Goal: Task Accomplishment & Management: Manage account settings

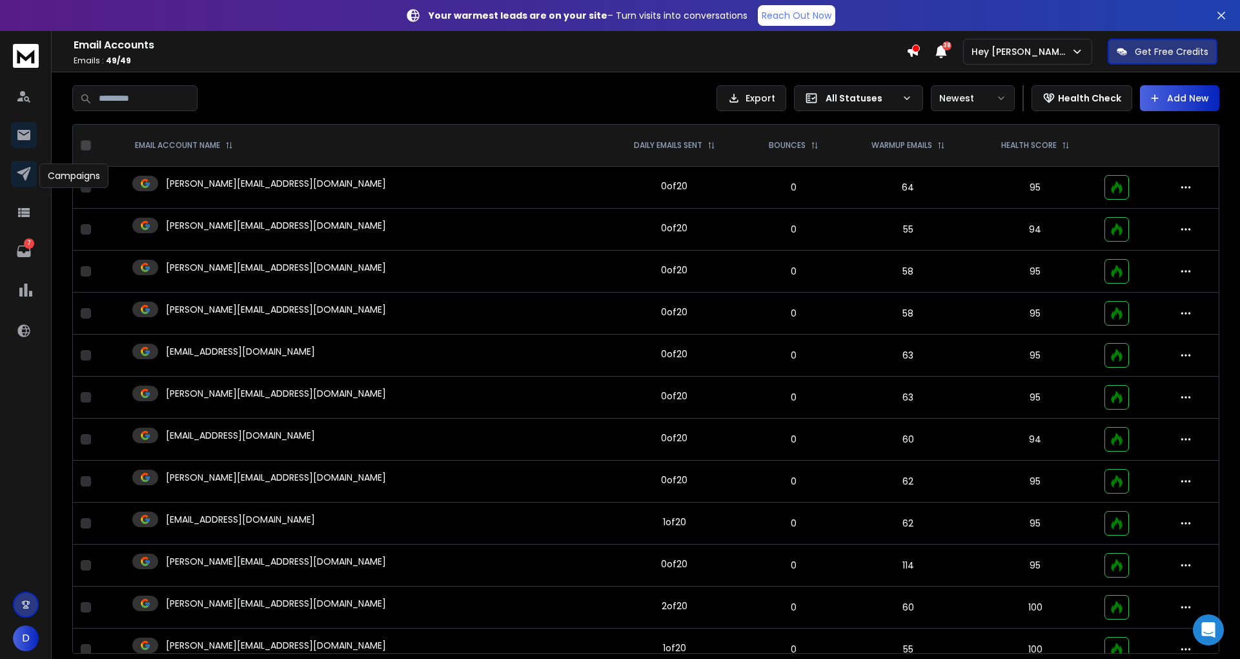
click at [25, 178] on icon at bounding box center [24, 174] width 14 height 14
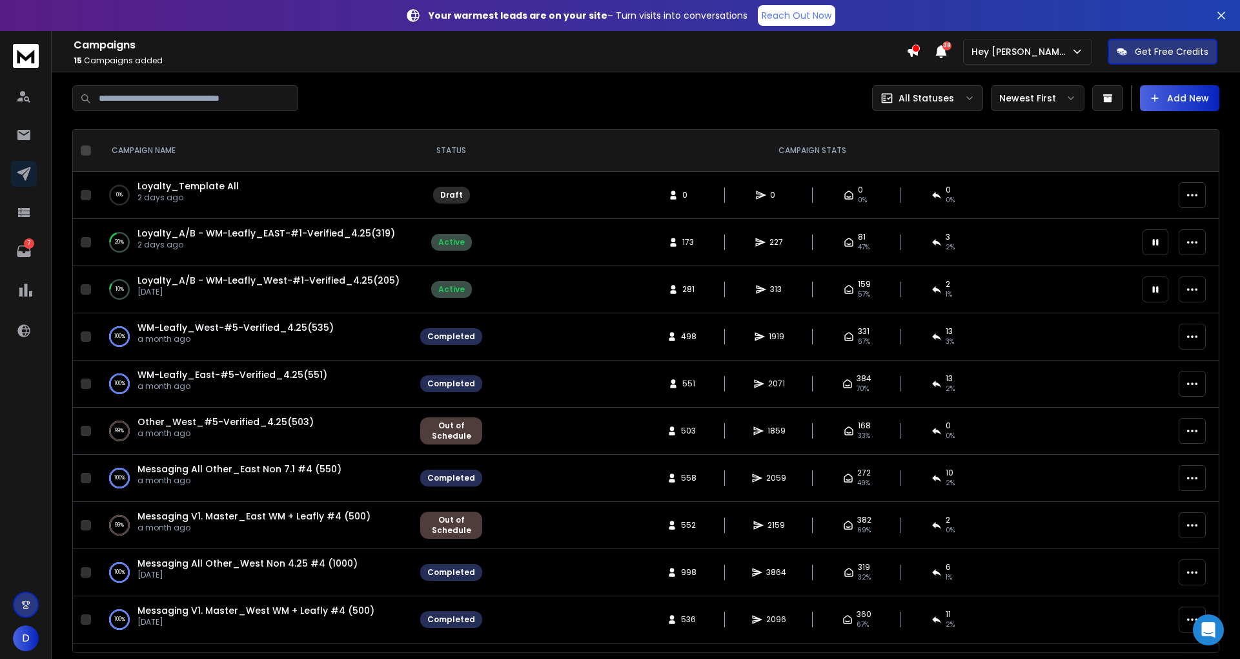
click at [1153, 243] on icon at bounding box center [1156, 242] width 6 height 6
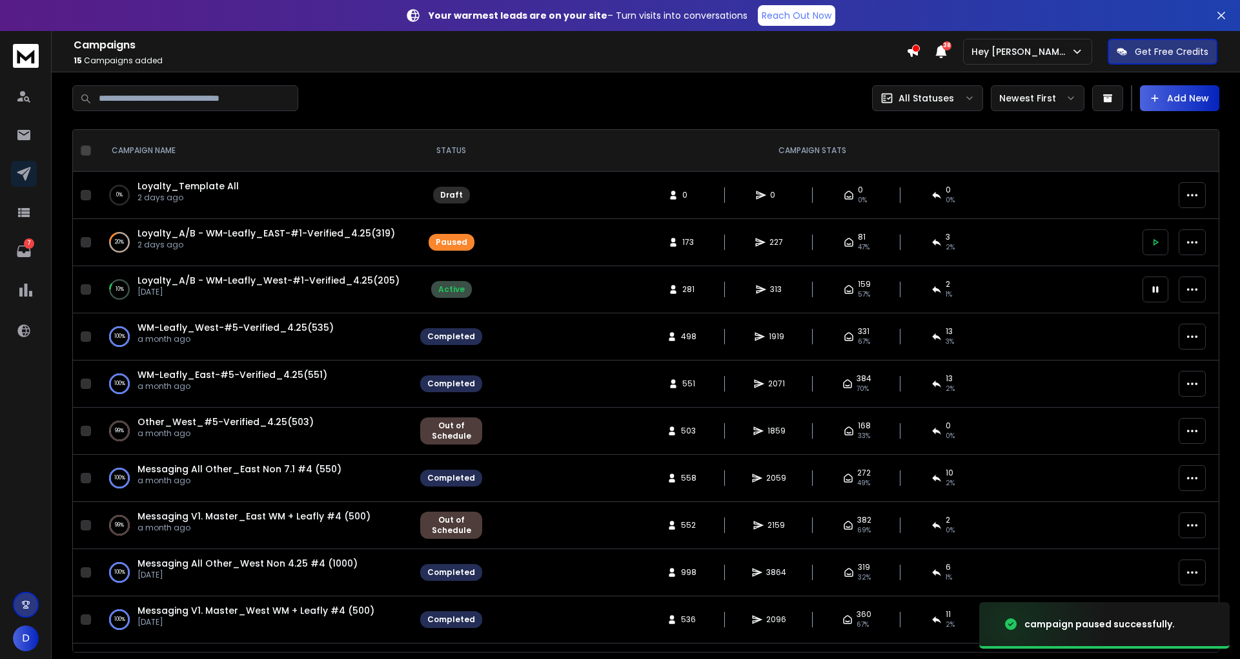
click at [1150, 284] on icon at bounding box center [1156, 289] width 12 height 12
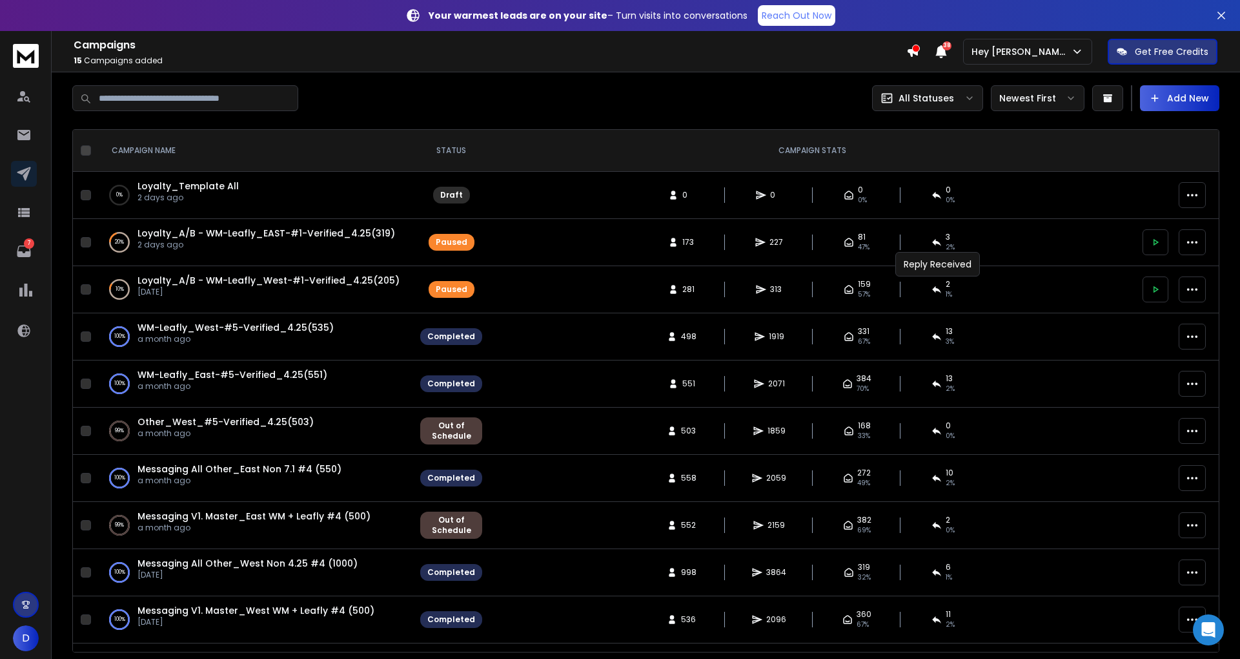
click at [931, 287] on icon at bounding box center [937, 289] width 12 height 12
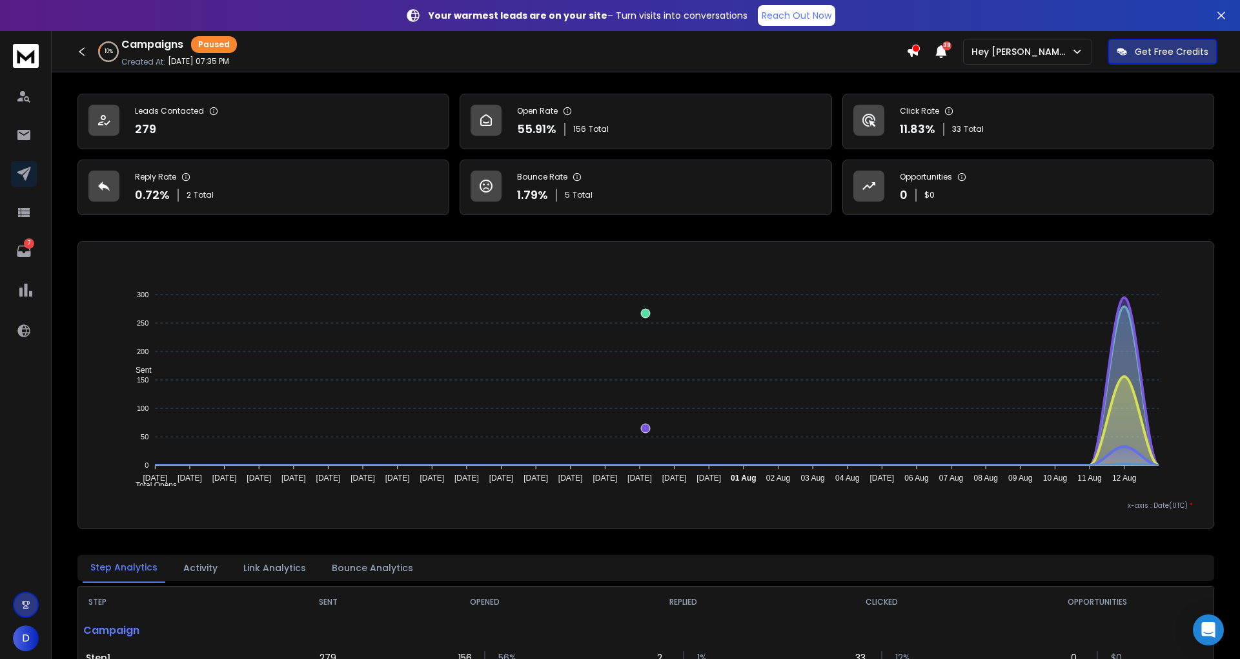
scroll to position [205, 0]
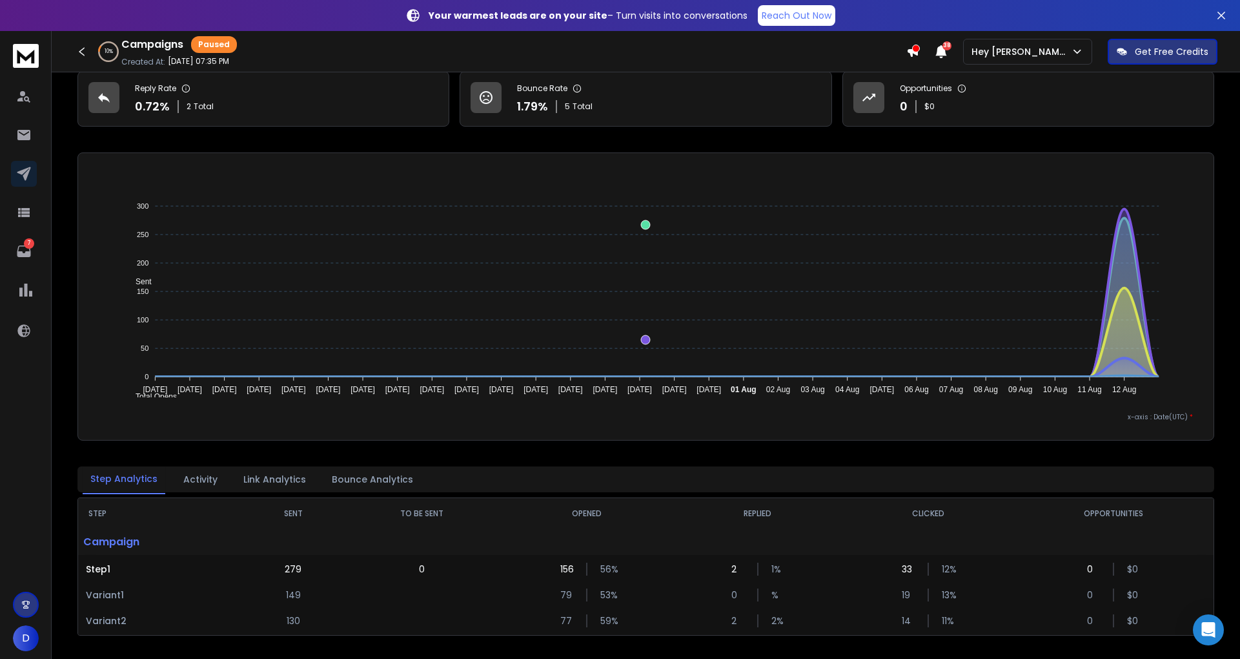
click at [729, 569] on div "2 1 % 0 % 2 2 %" at bounding box center [757, 594] width 155 height 65
click at [32, 245] on p "7" at bounding box center [29, 243] width 10 height 10
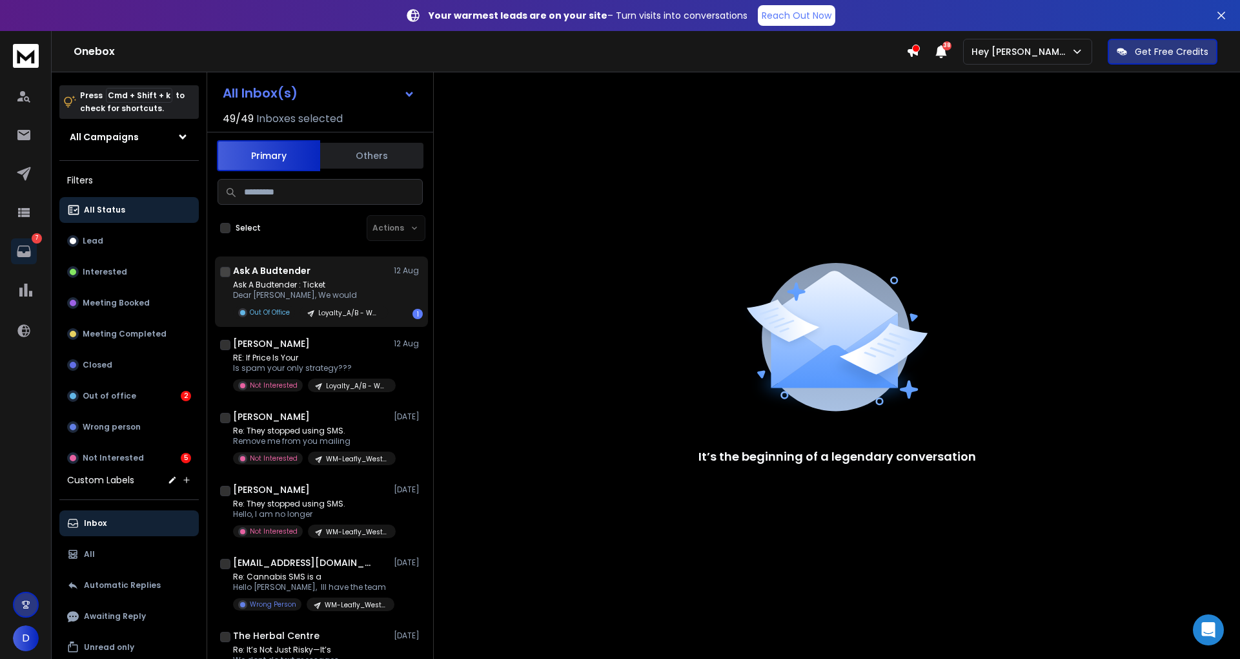
click at [254, 287] on p "Ask A Budtender : Ticket" at bounding box center [310, 285] width 155 height 10
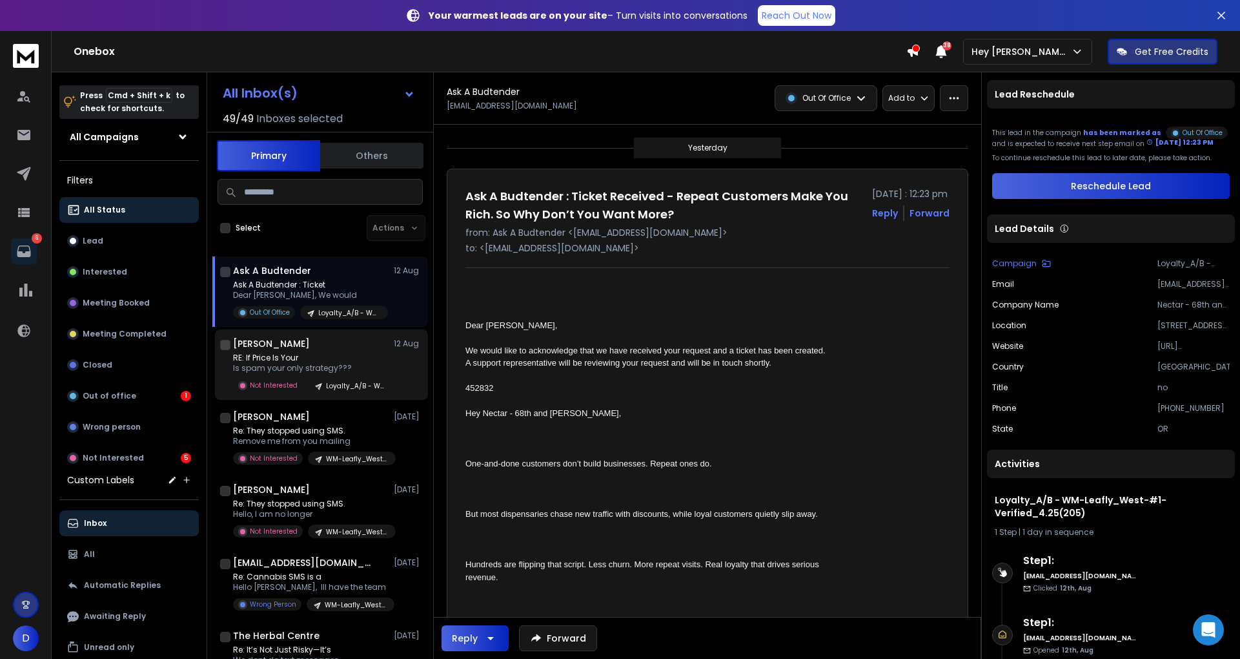
click at [302, 345] on div "[PERSON_NAME] [DATE]" at bounding box center [328, 343] width 190 height 13
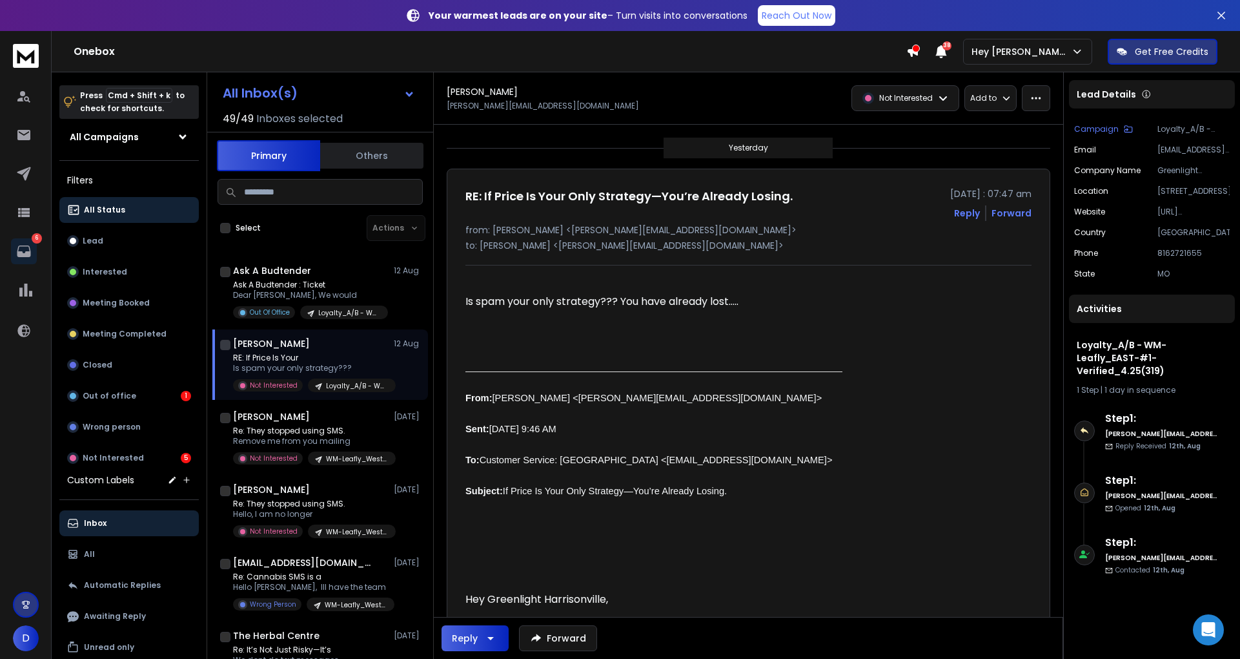
click at [1036, 99] on icon "button" at bounding box center [1036, 98] width 12 height 12
click at [1028, 185] on div "Block email" at bounding box center [998, 189] width 96 height 21
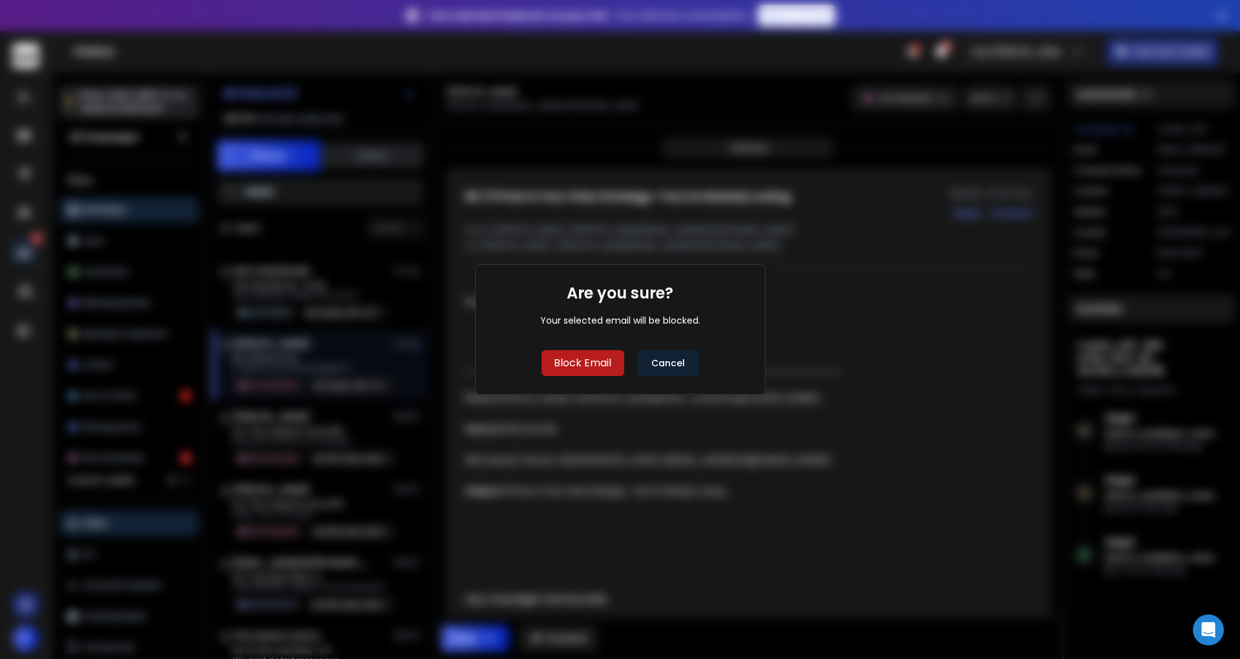
click at [575, 361] on button "Block Email" at bounding box center [583, 363] width 83 height 26
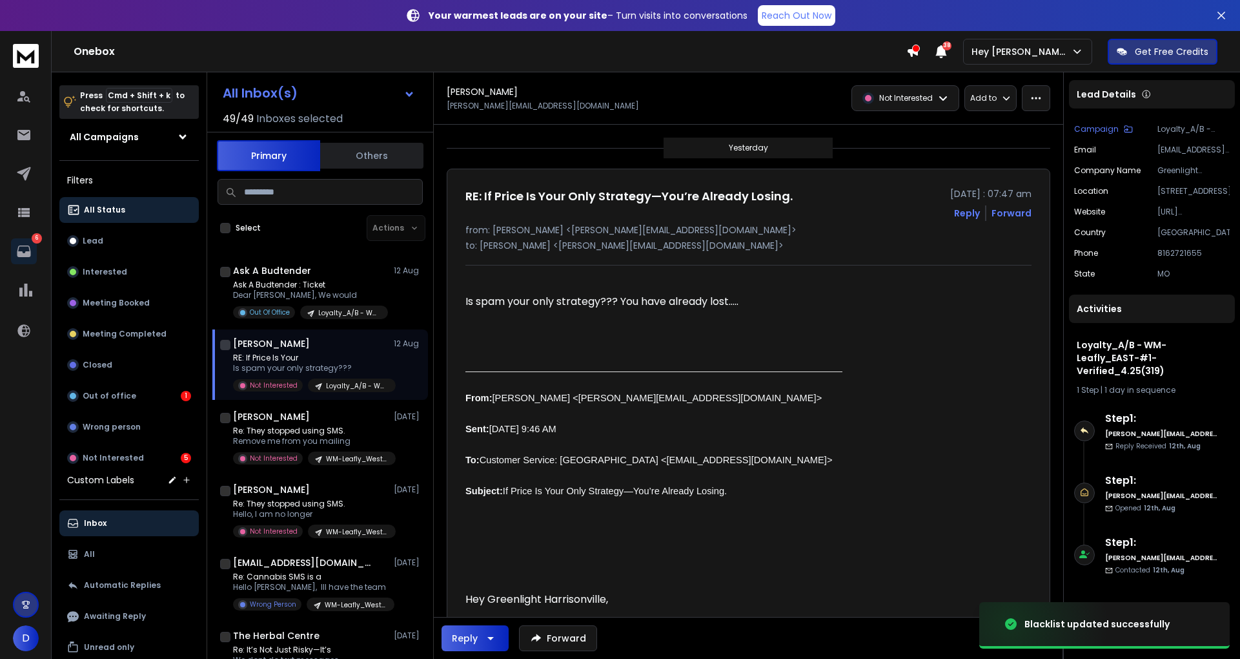
click at [227, 340] on button "button" at bounding box center [225, 345] width 10 height 10
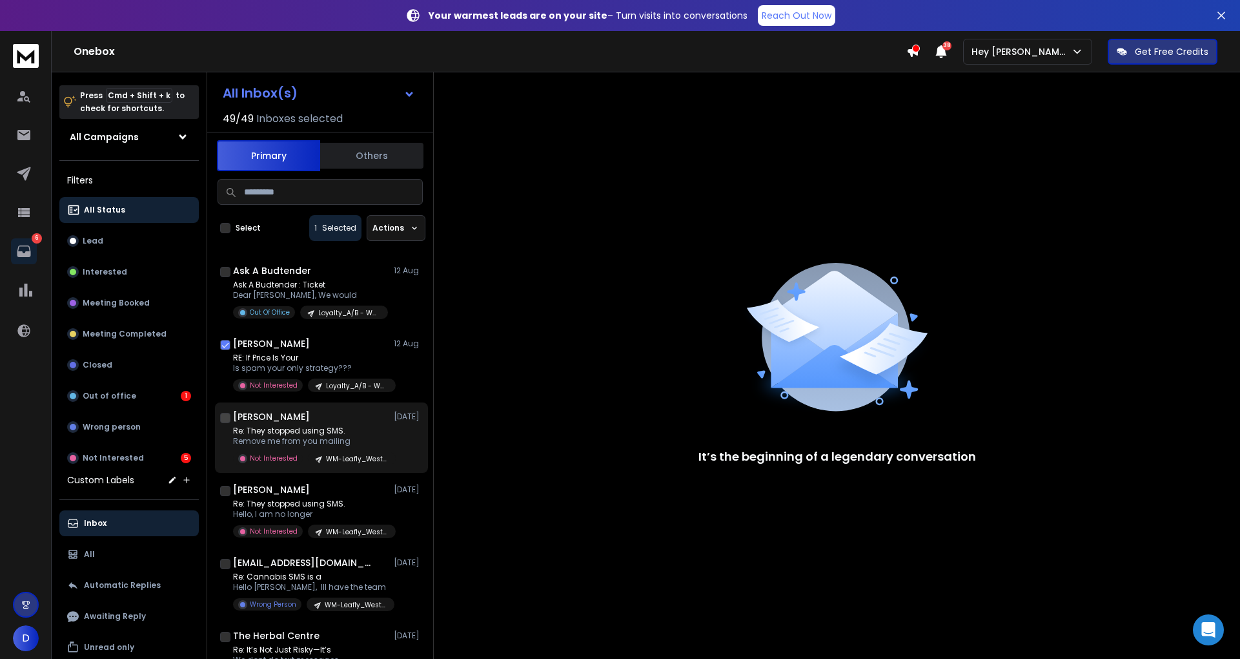
click at [317, 425] on p "Re: They stopped using SMS." at bounding box center [310, 430] width 155 height 10
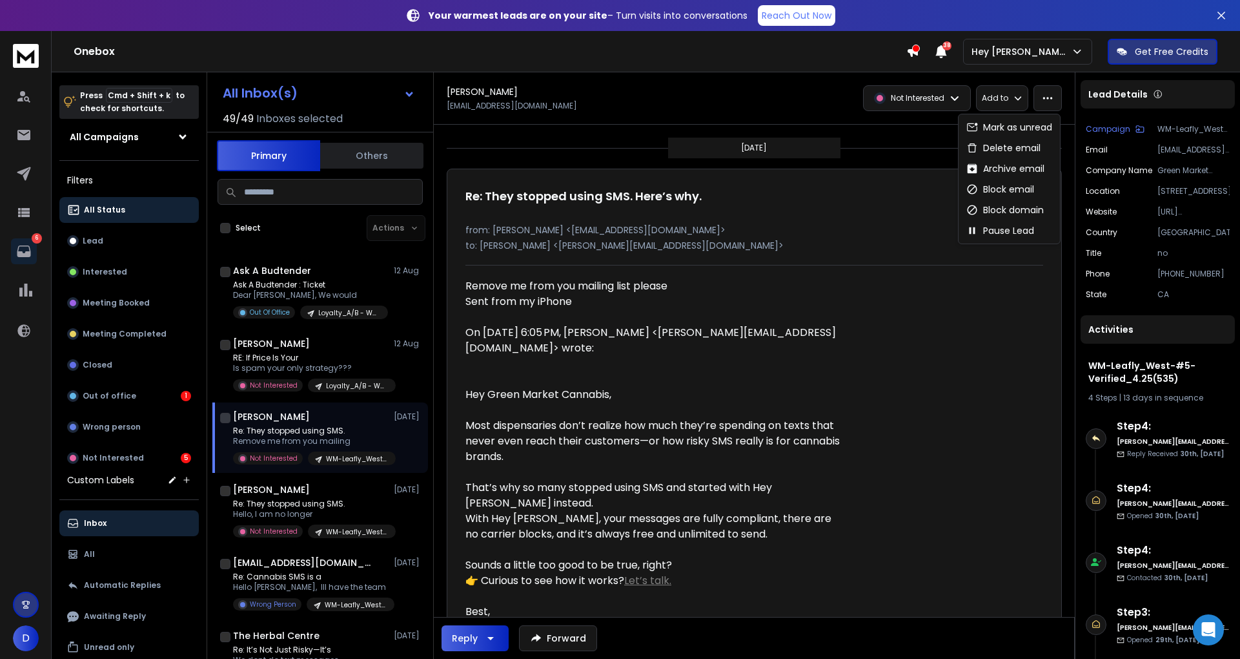
click at [1050, 97] on icon "button" at bounding box center [1048, 98] width 10 height 2
click at [1031, 185] on div "Block email" at bounding box center [1000, 189] width 68 height 13
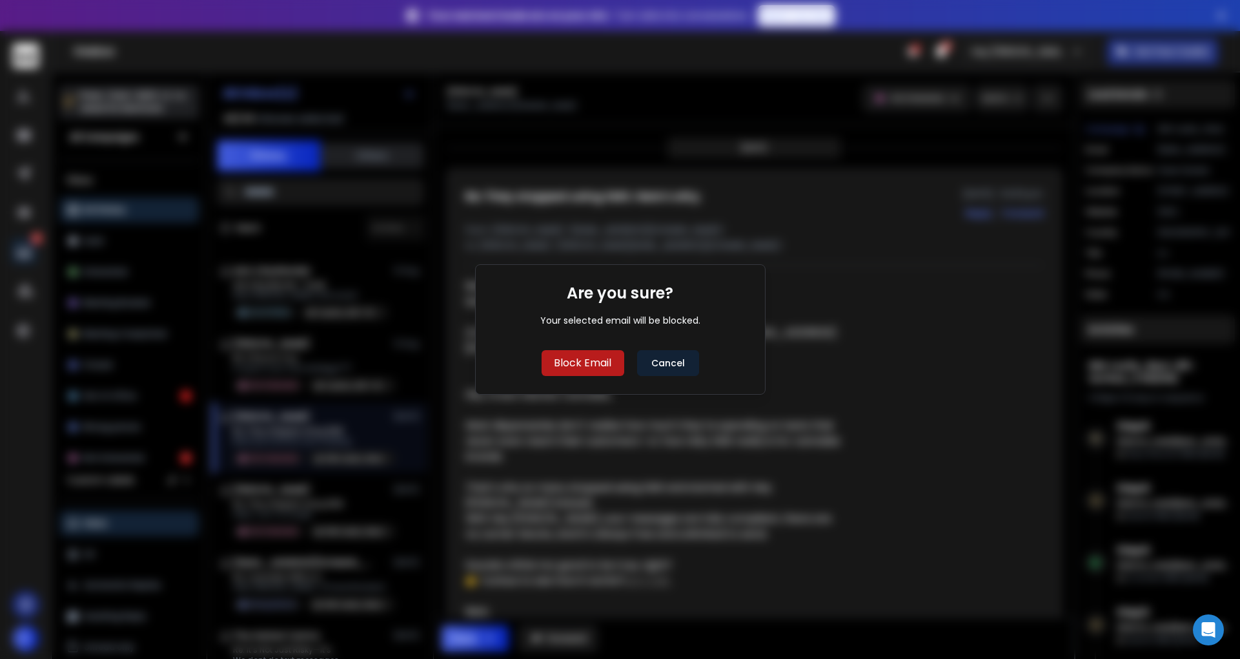
click at [579, 363] on button "Block Email" at bounding box center [583, 363] width 83 height 26
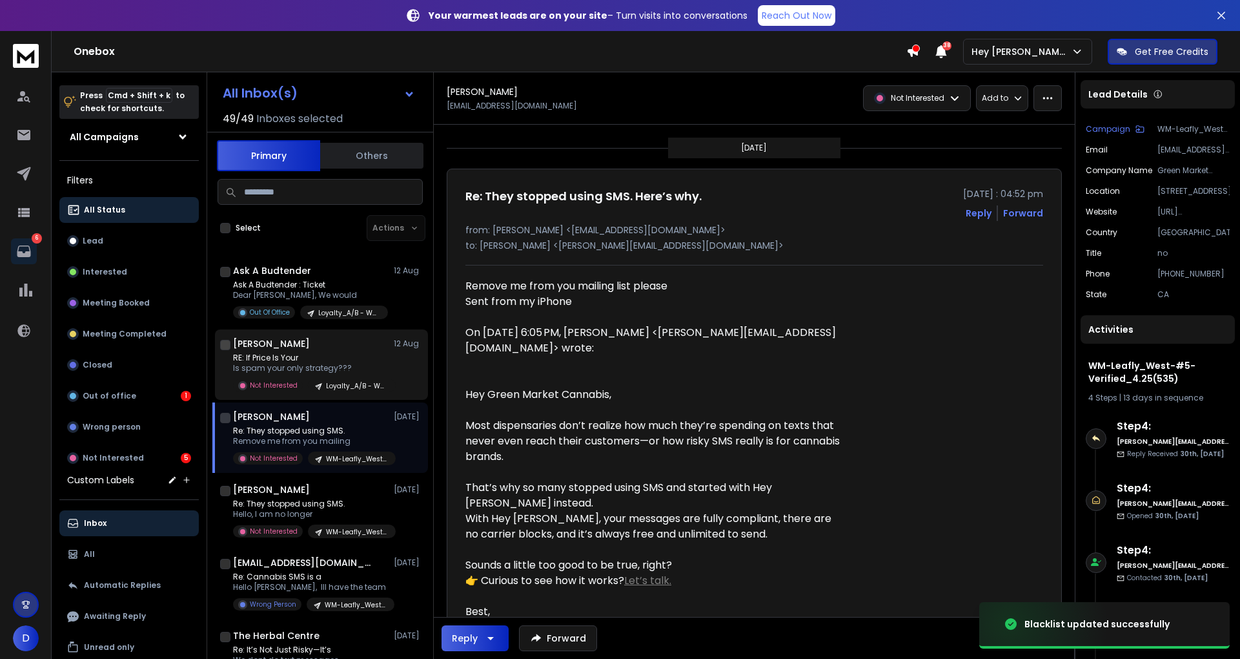
click at [227, 344] on button "button" at bounding box center [225, 345] width 10 height 10
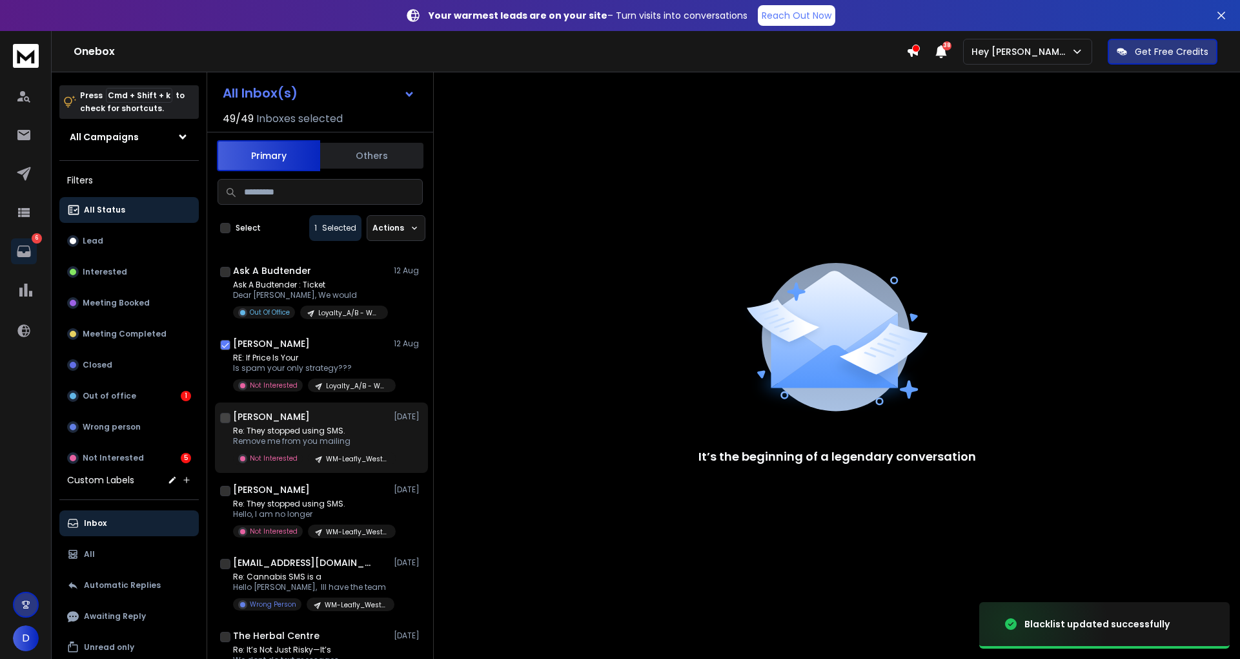
click at [228, 418] on button "button" at bounding box center [225, 418] width 10 height 10
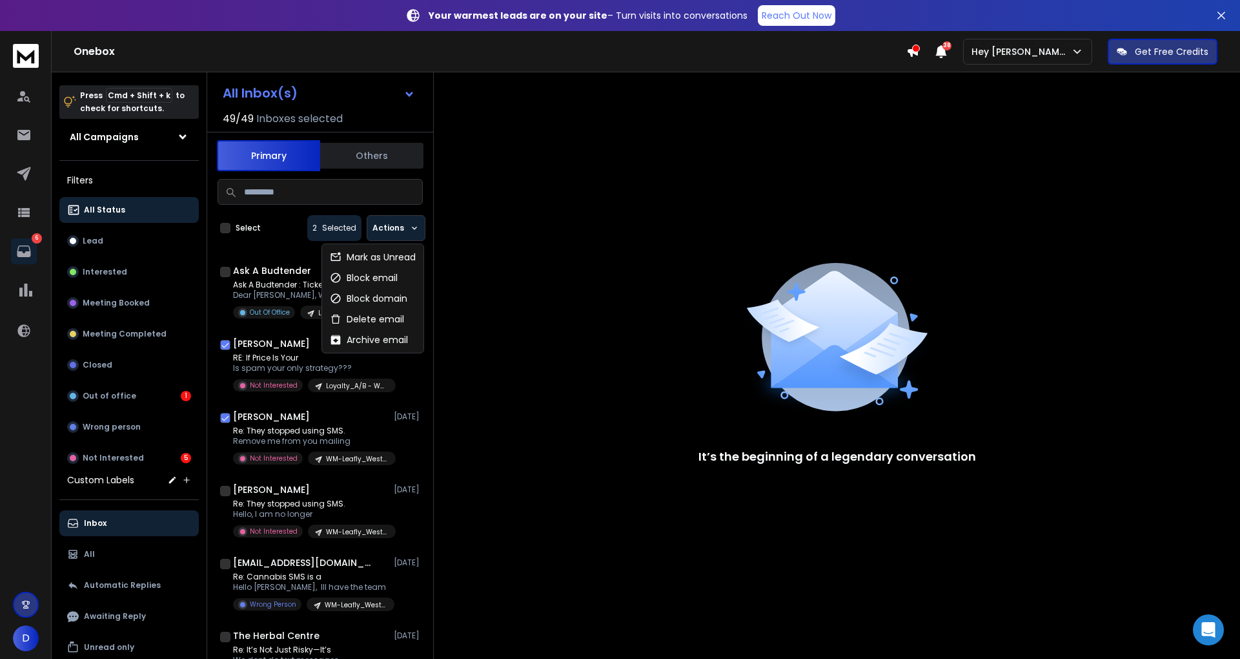
click at [407, 229] on button "Actions" at bounding box center [396, 228] width 59 height 26
click at [396, 316] on div "Delete email" at bounding box center [367, 318] width 74 height 13
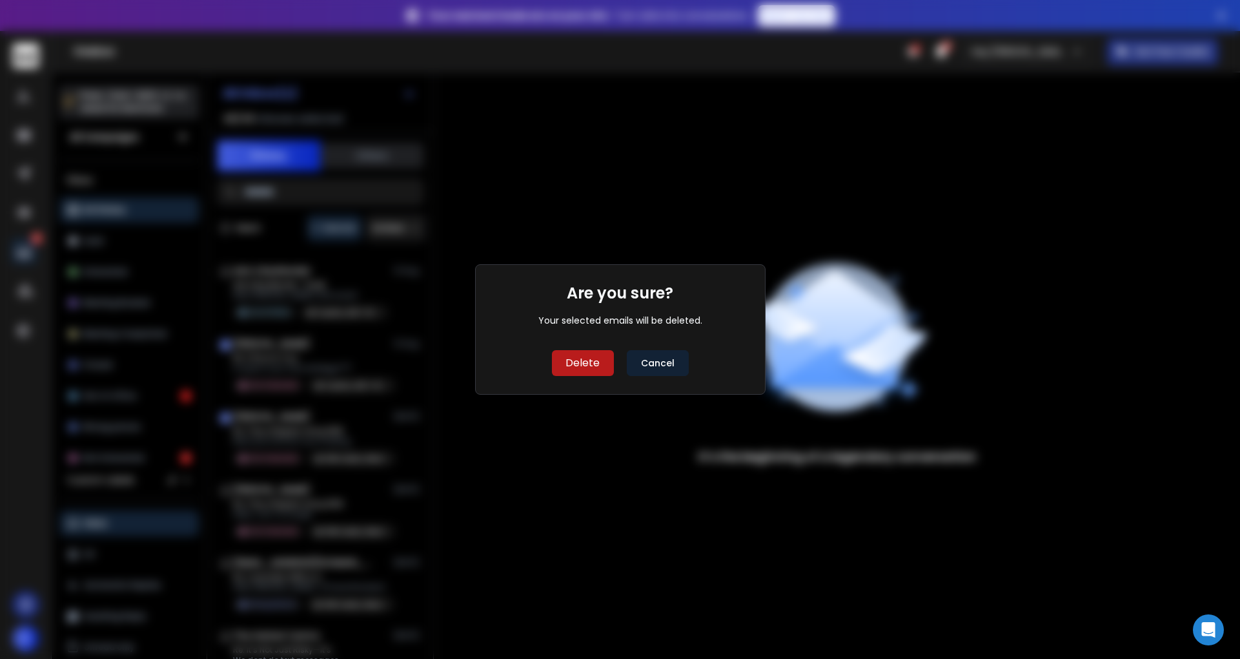
click at [566, 365] on button "Delete" at bounding box center [583, 363] width 62 height 26
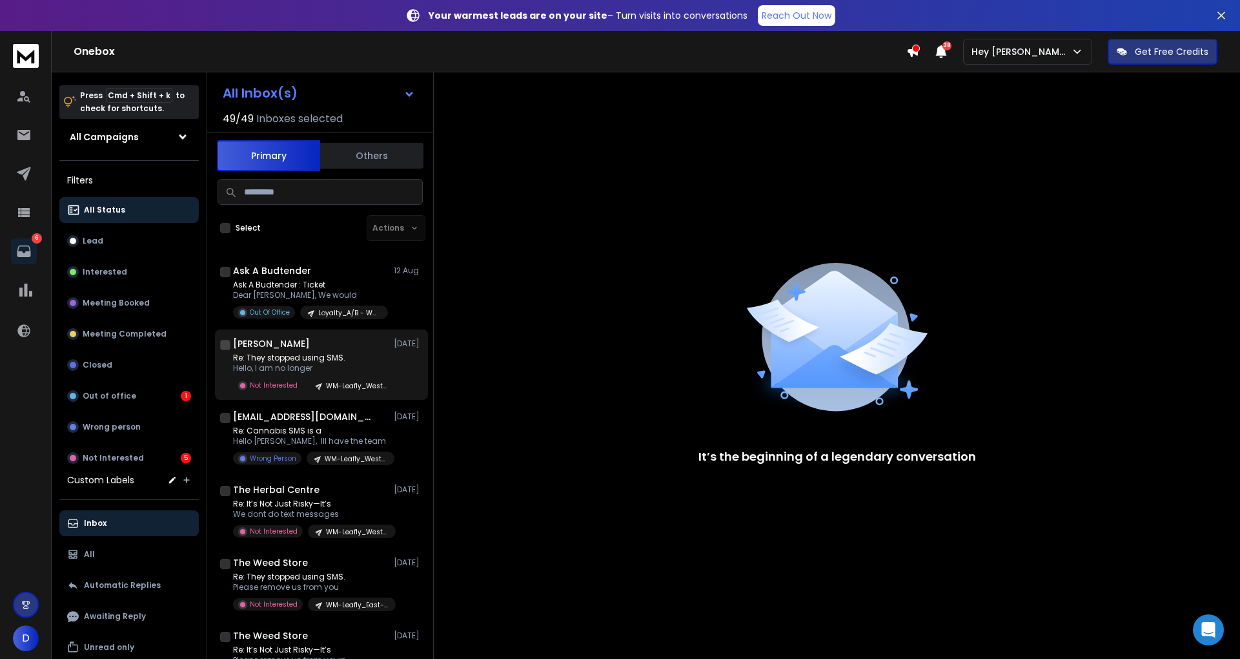
click at [350, 363] on p "Hello, I am no longer" at bounding box center [310, 368] width 155 height 10
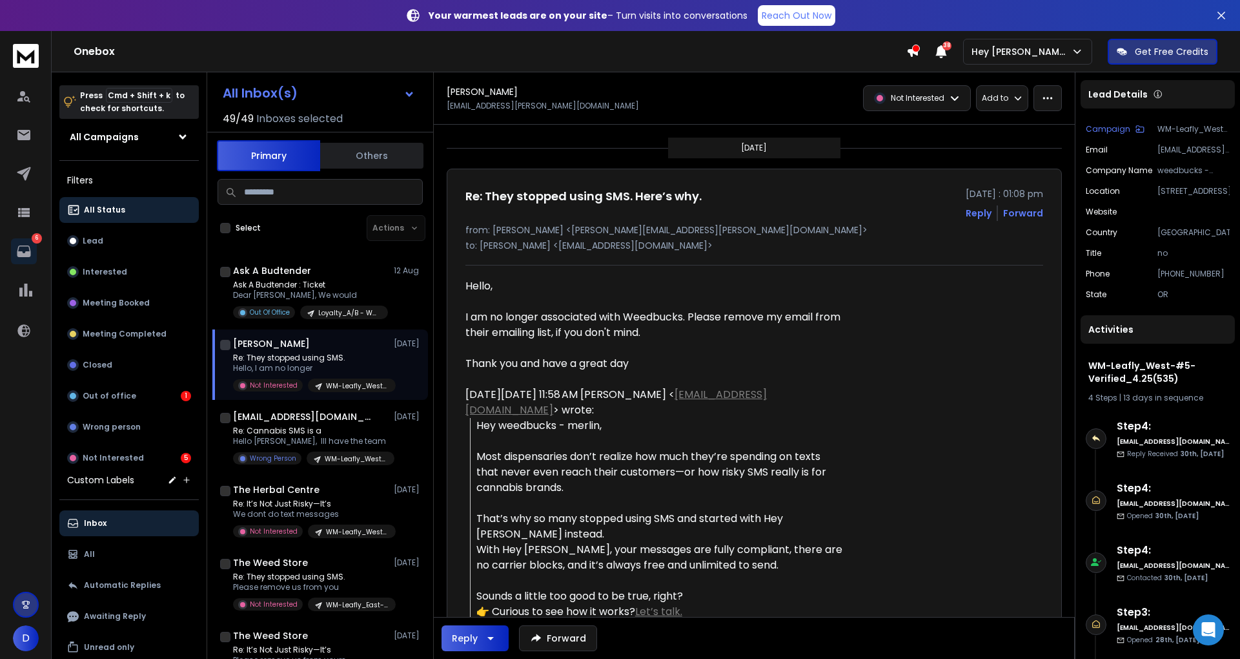
click at [1051, 101] on icon "button" at bounding box center [1048, 98] width 12 height 12
click at [1029, 186] on div "Block email" at bounding box center [1000, 189] width 68 height 13
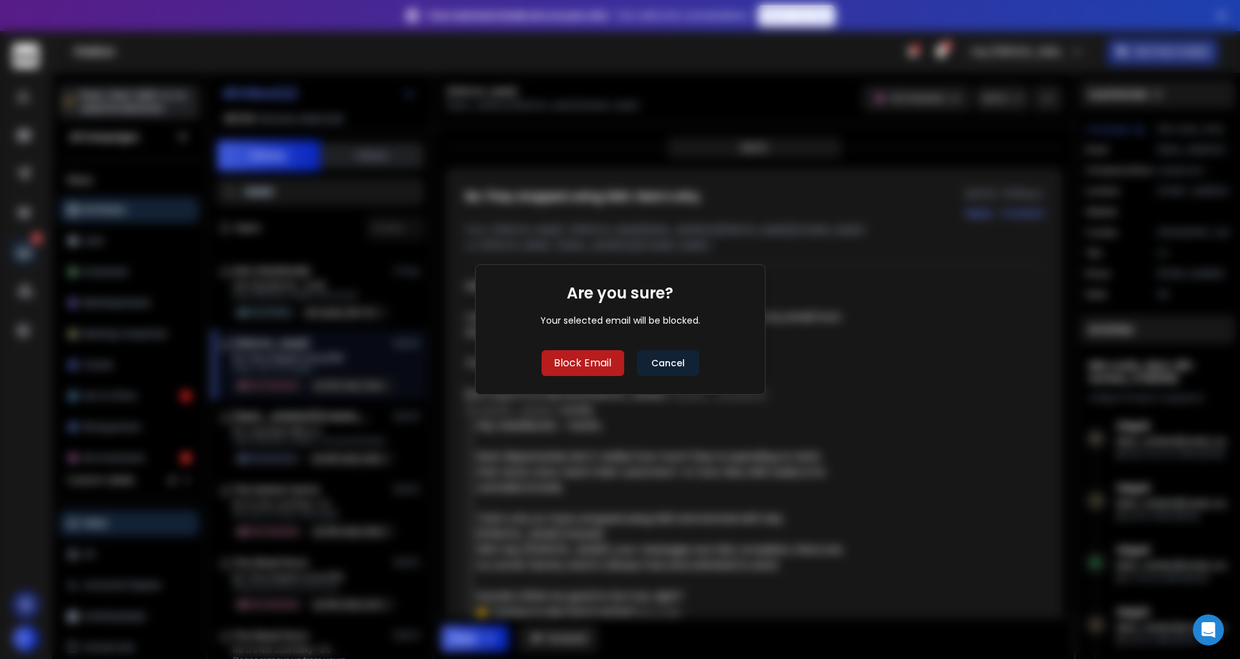
click at [584, 363] on button "Block Email" at bounding box center [583, 363] width 83 height 26
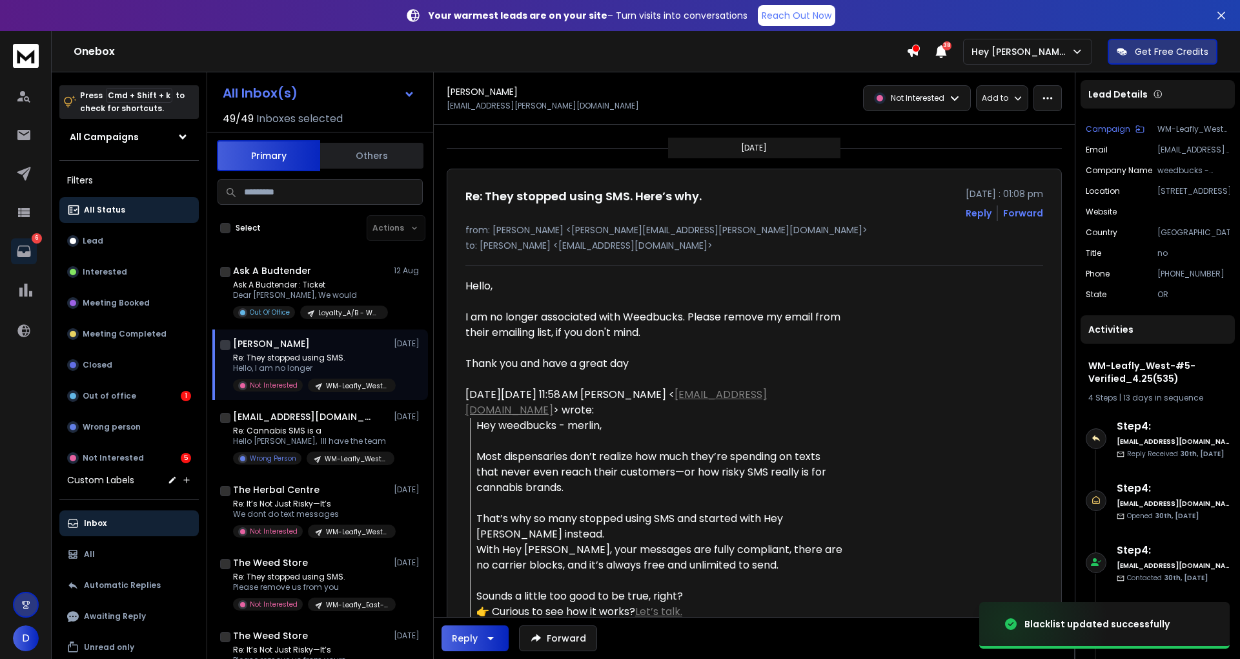
click at [218, 341] on div "[PERSON_NAME] [DATE] Re: They stopped using SMS. Hello, I am no longer Not Inte…" at bounding box center [321, 364] width 213 height 70
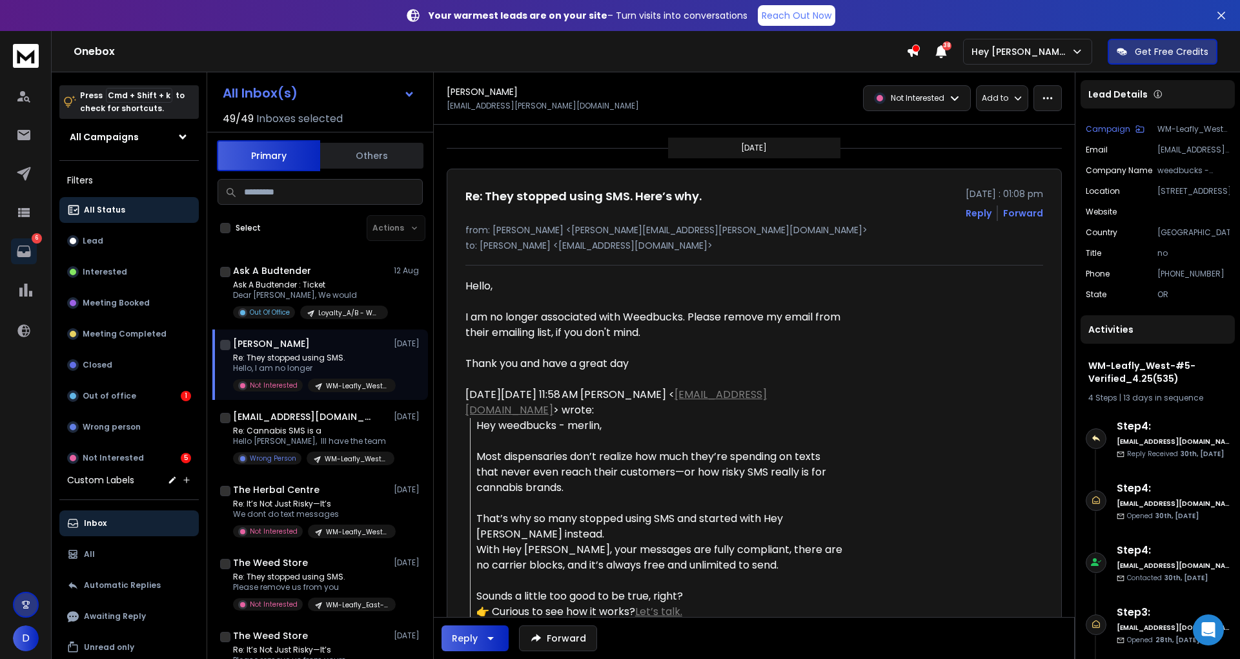
click at [223, 341] on button "button" at bounding box center [225, 345] width 10 height 10
